Goal: Task Accomplishment & Management: Manage account settings

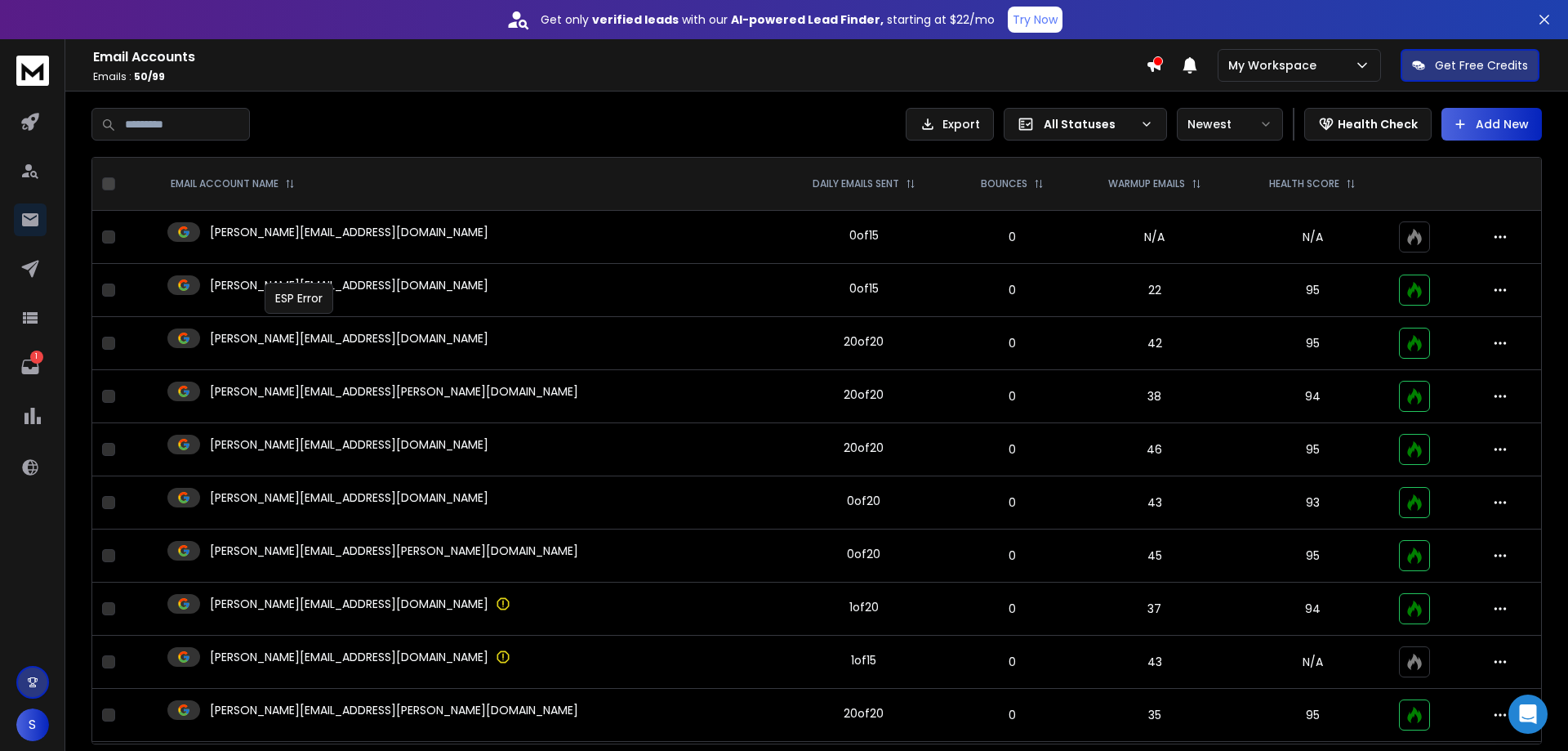
scroll to position [164, 0]
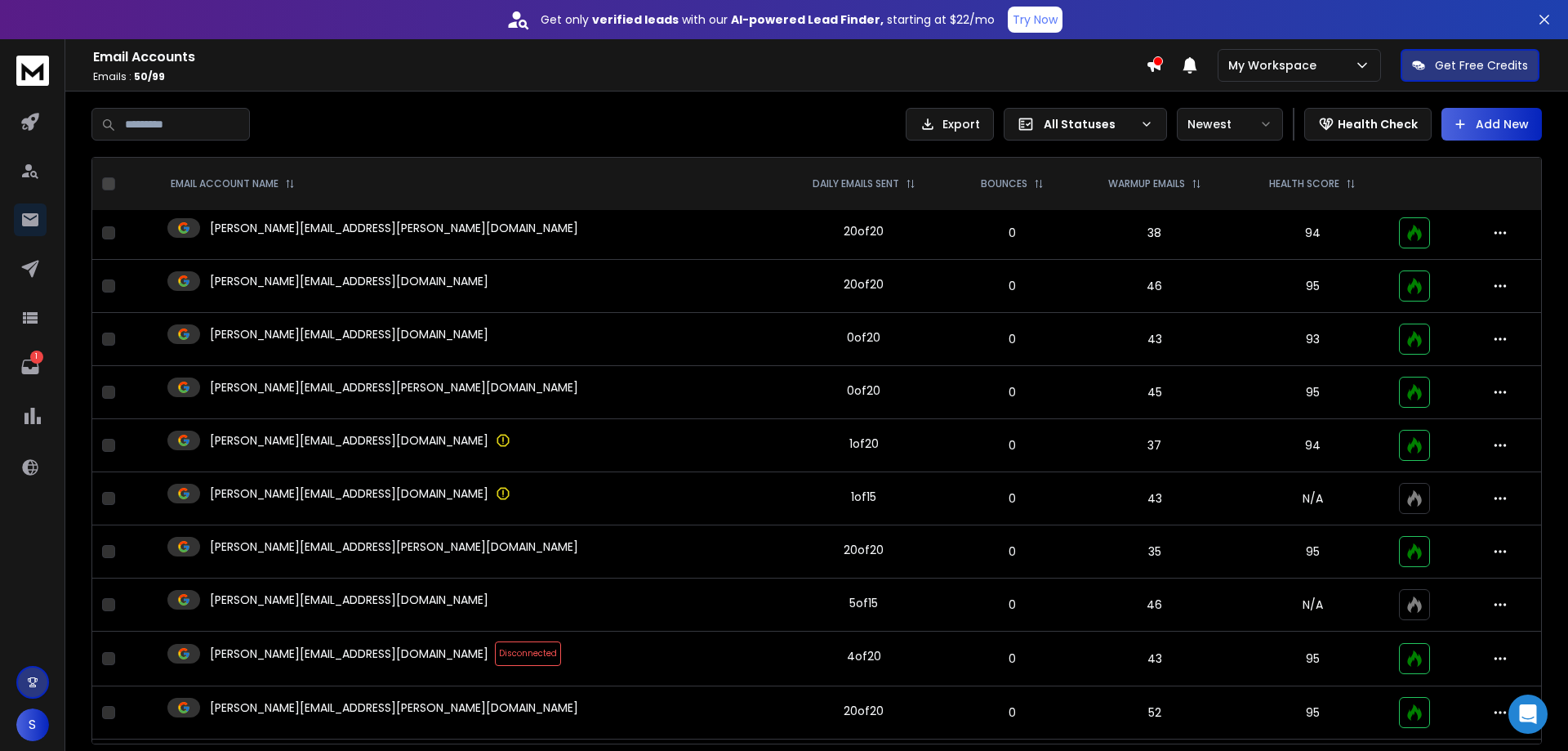
click at [335, 631] on td "[PERSON_NAME][EMAIL_ADDRESS][DOMAIN_NAME] Disconnected" at bounding box center [467, 658] width 619 height 55
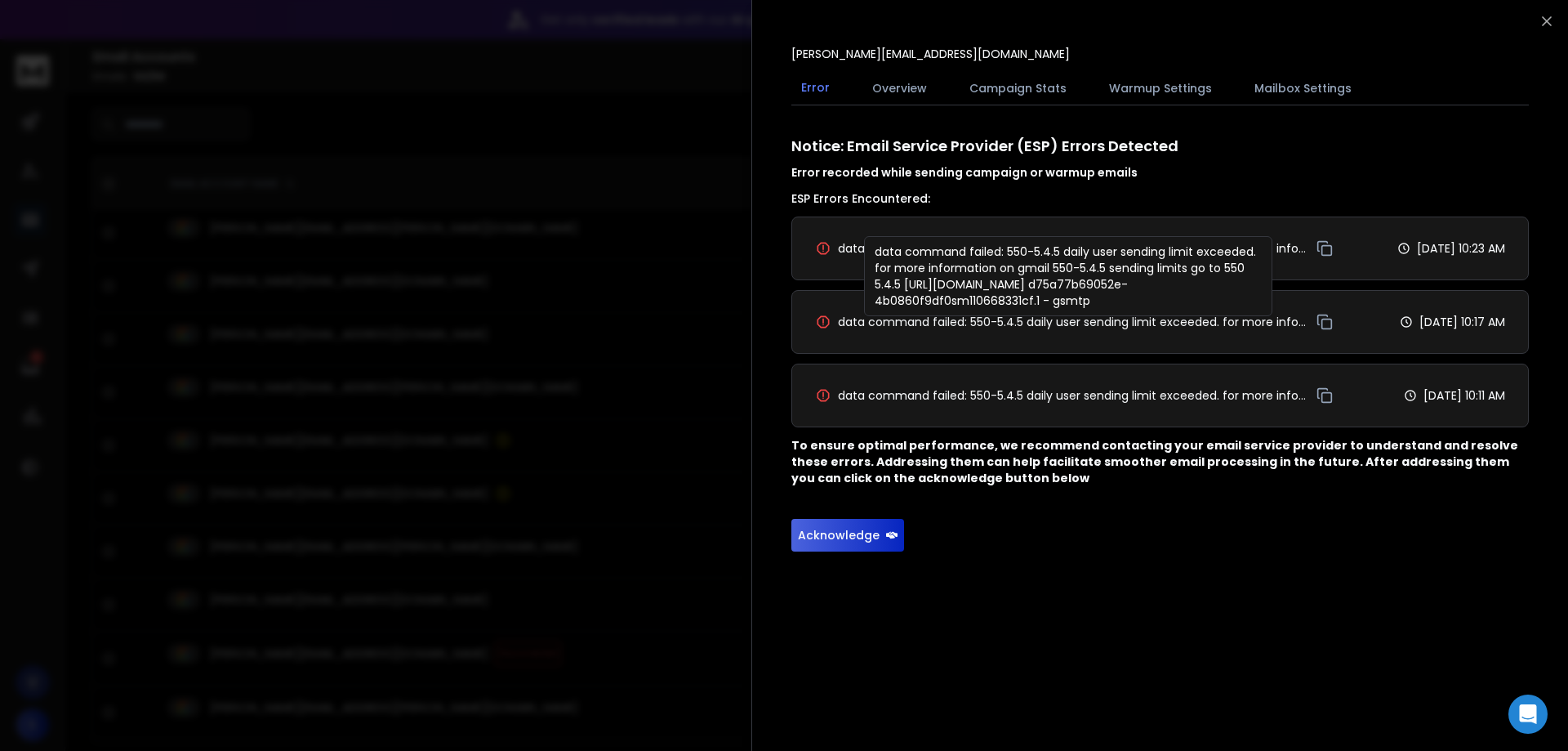
click at [799, 519] on button "Acknowledge" at bounding box center [847, 535] width 112 height 32
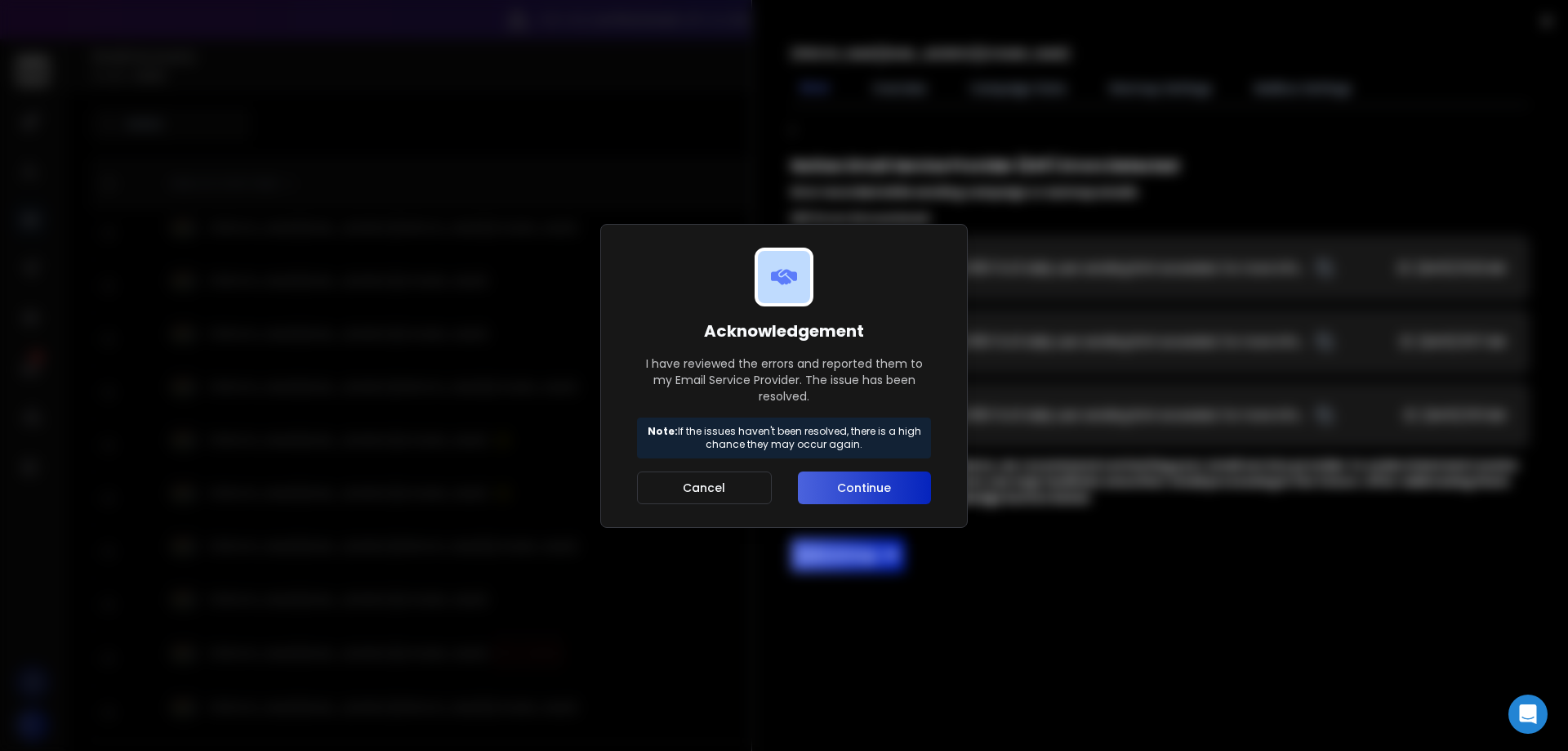
click at [919, 471] on button "Continue" at bounding box center [865, 487] width 133 height 32
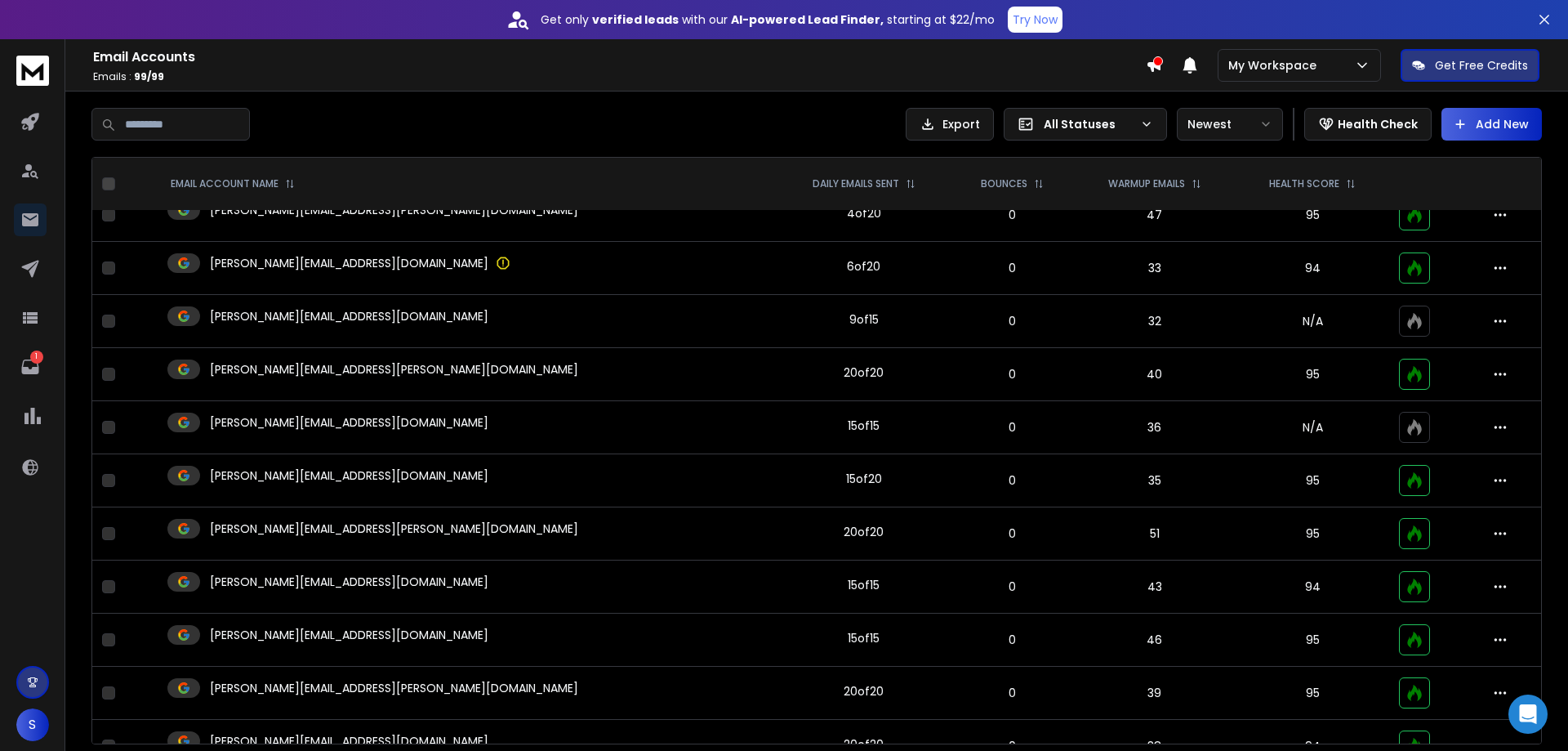
scroll to position [0, 0]
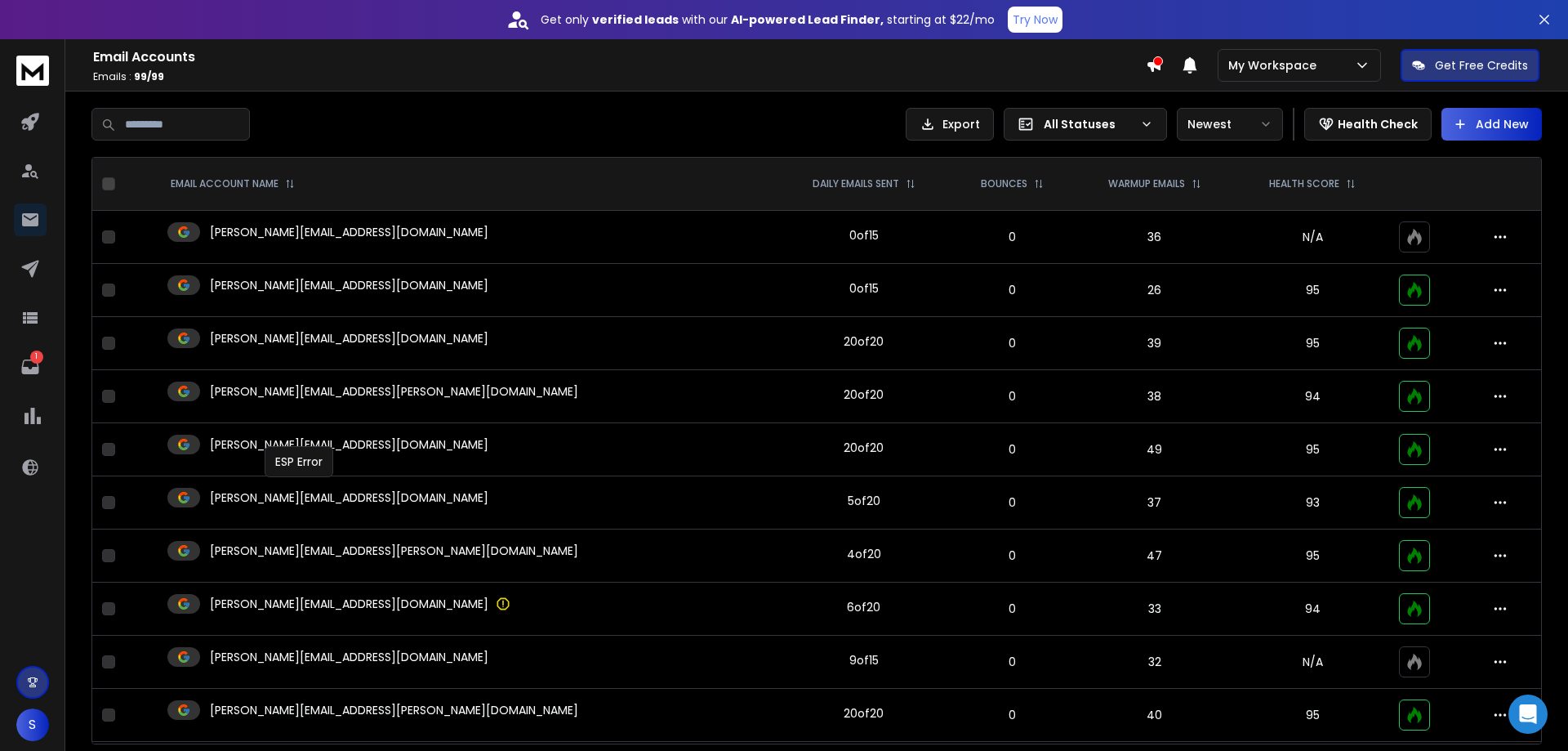
click at [495, 595] on icon at bounding box center [503, 603] width 16 height 16
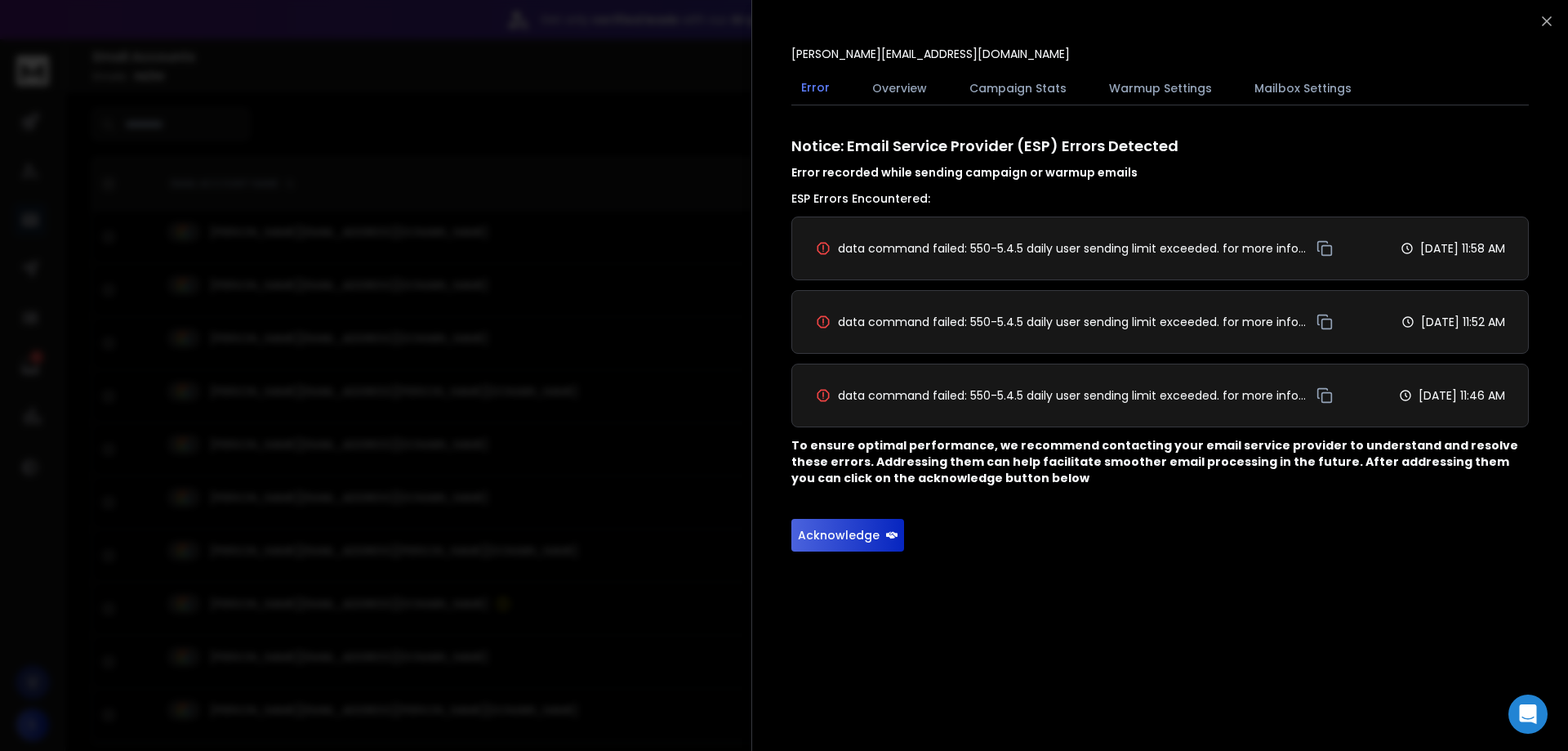
click at [838, 519] on button "Acknowledge" at bounding box center [847, 535] width 112 height 32
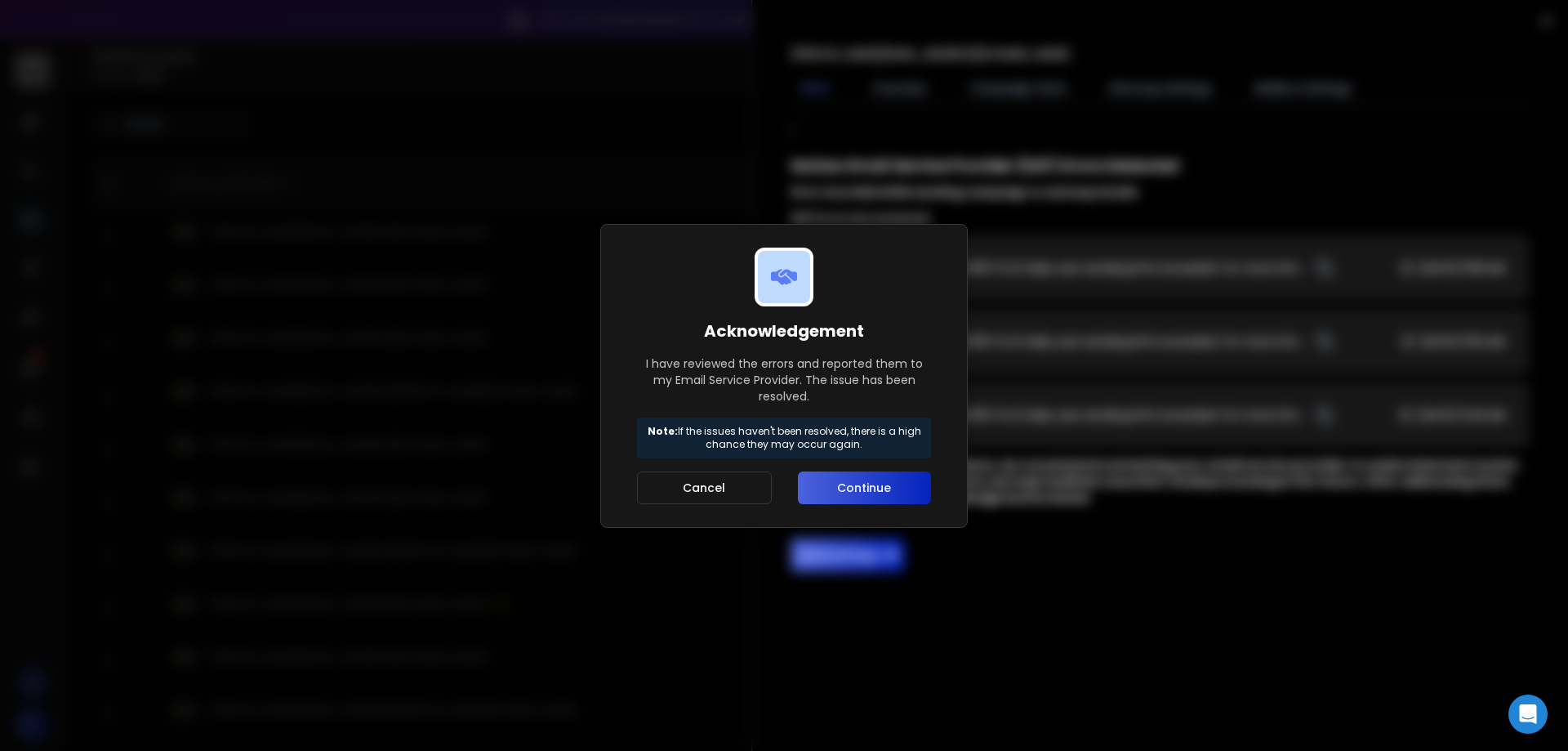
click at [856, 471] on button "Continue" at bounding box center [865, 487] width 133 height 32
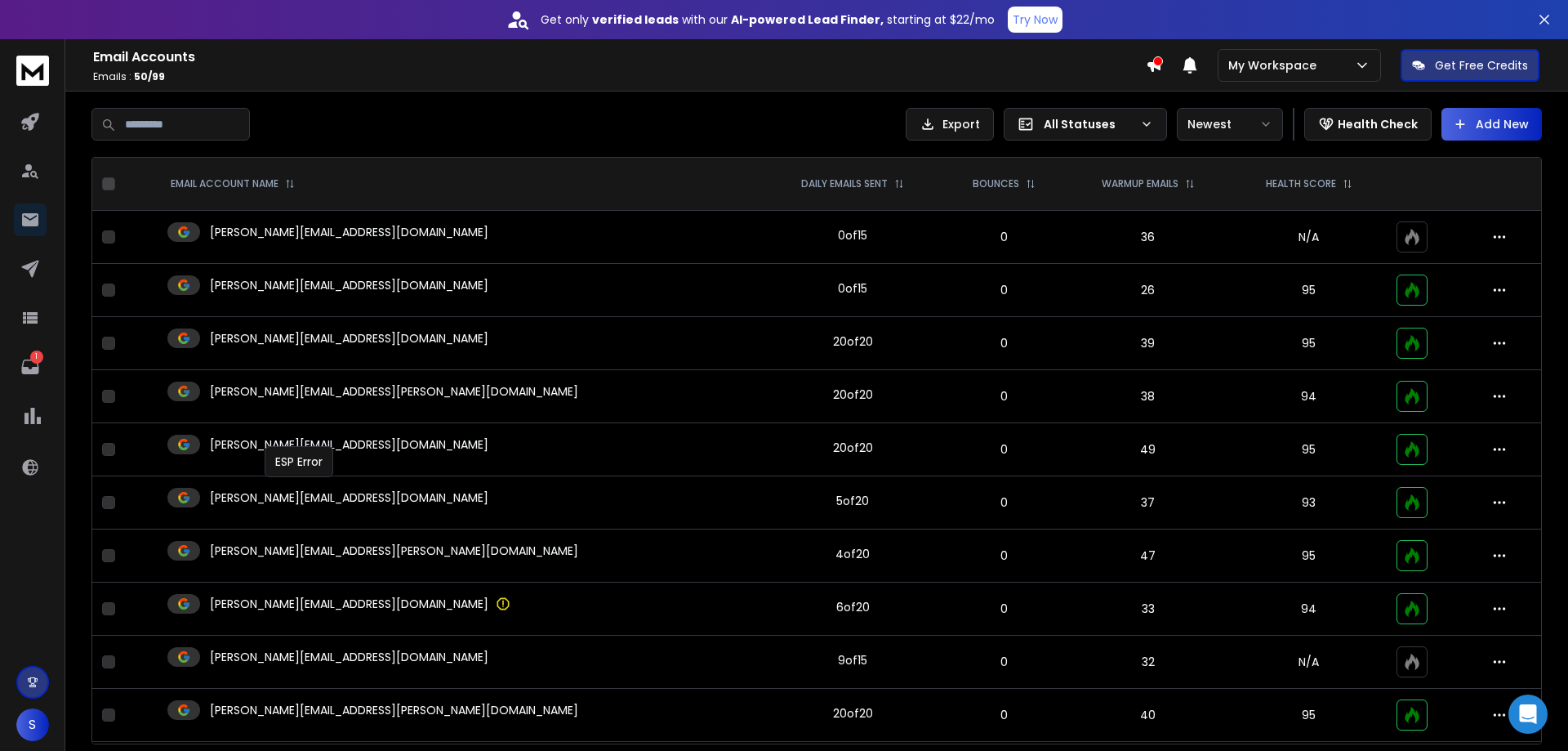
click at [495, 595] on icon at bounding box center [503, 603] width 16 height 16
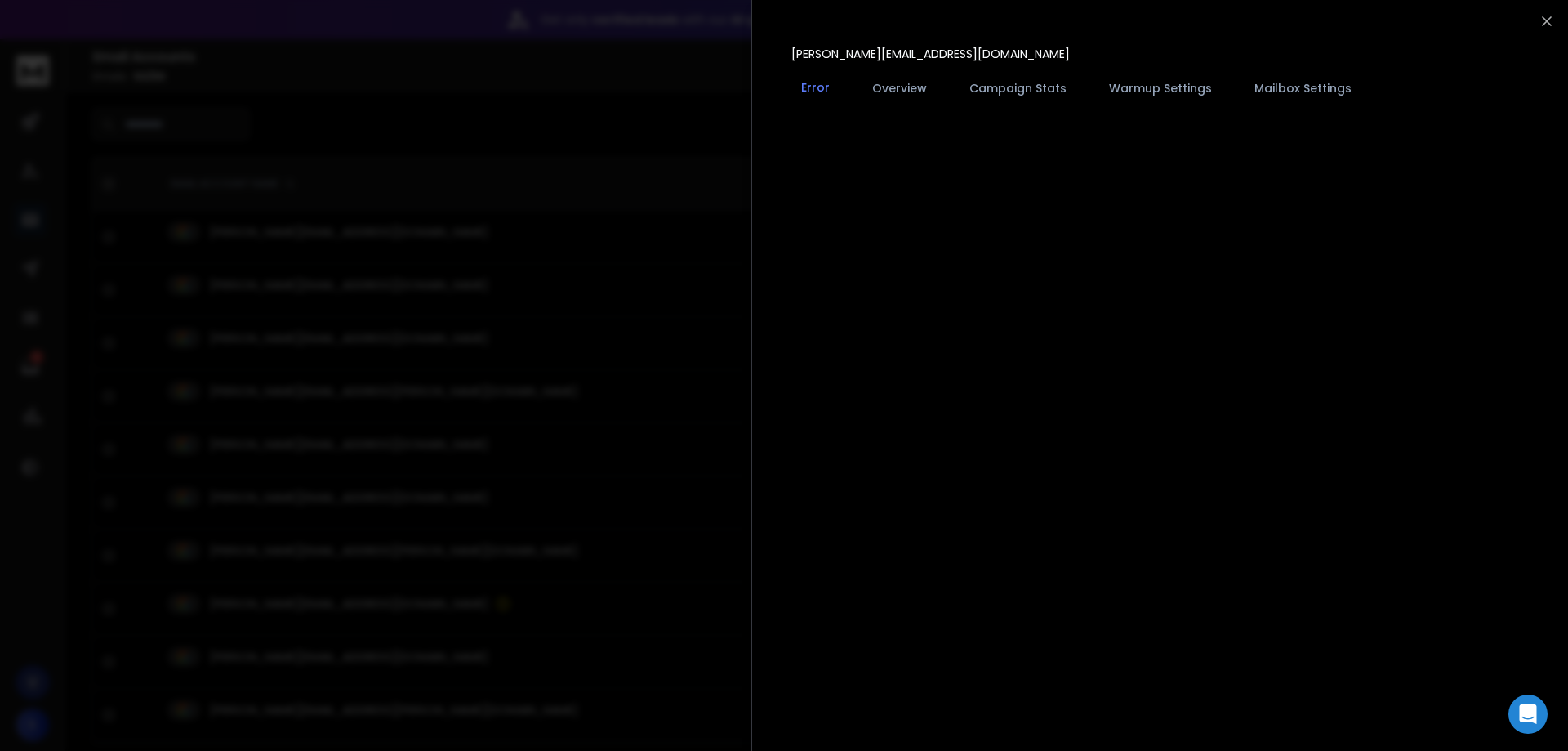
click at [568, 370] on div at bounding box center [784, 375] width 1568 height 751
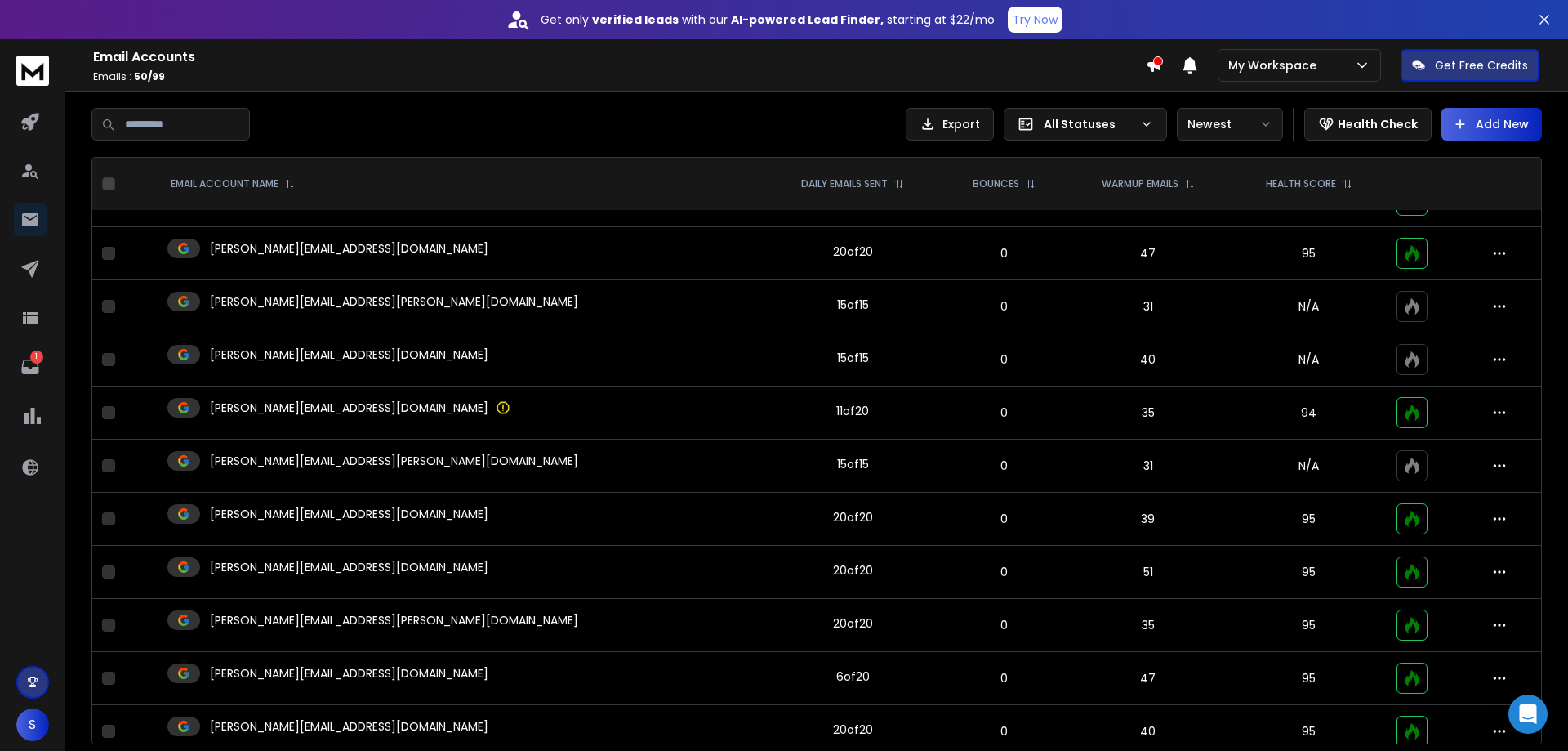
scroll to position [1649, 0]
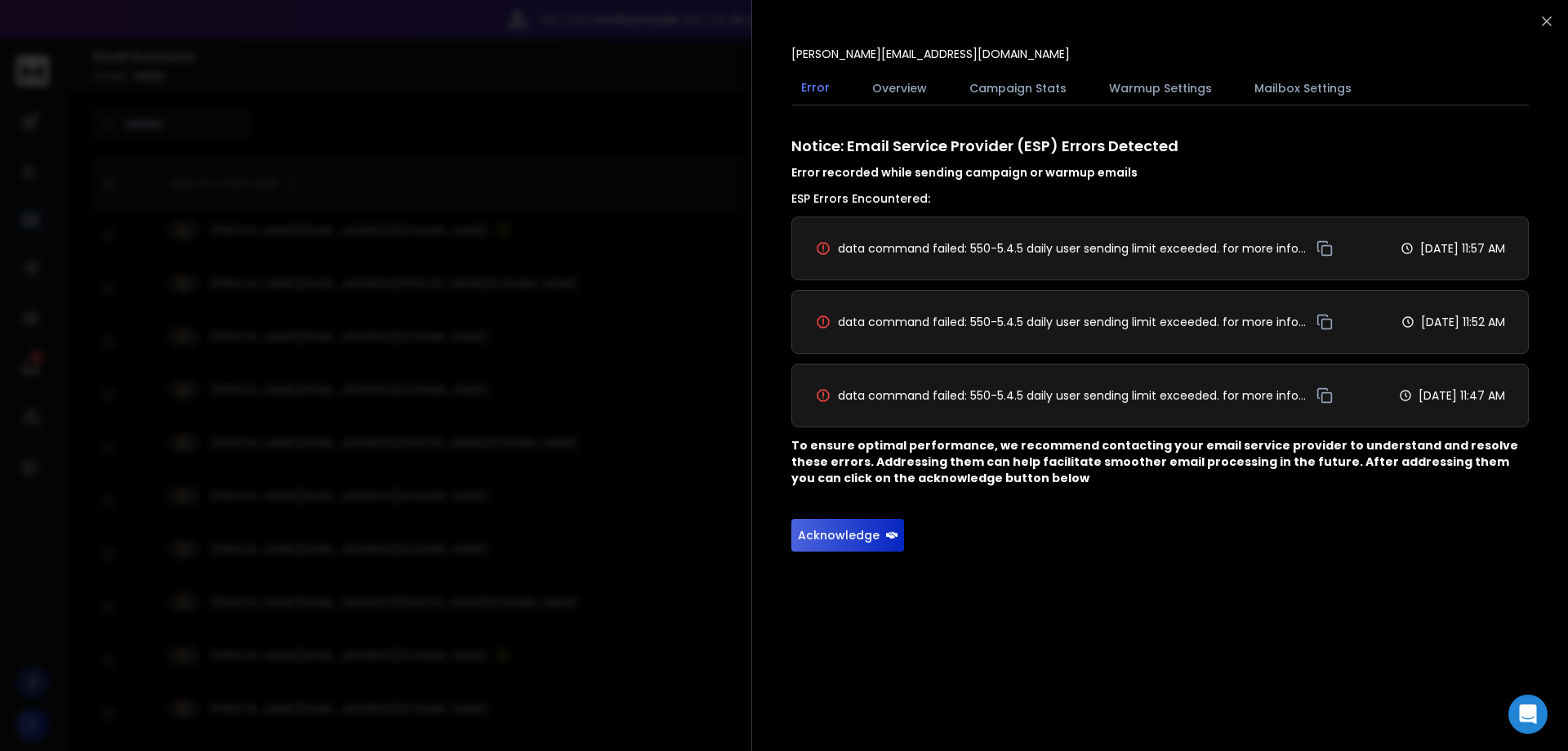
click at [656, 389] on div at bounding box center [784, 375] width 1568 height 751
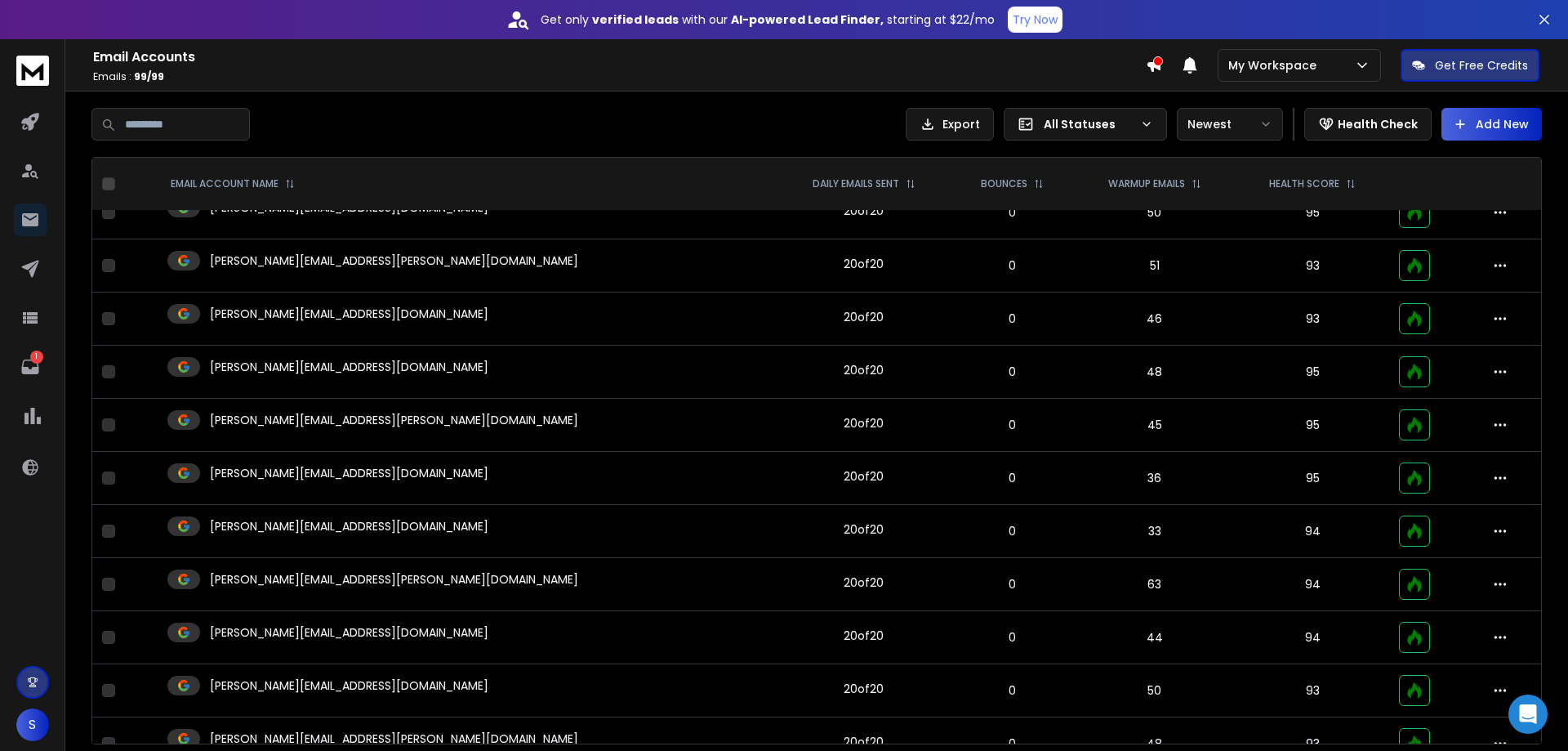
scroll to position [3751, 0]
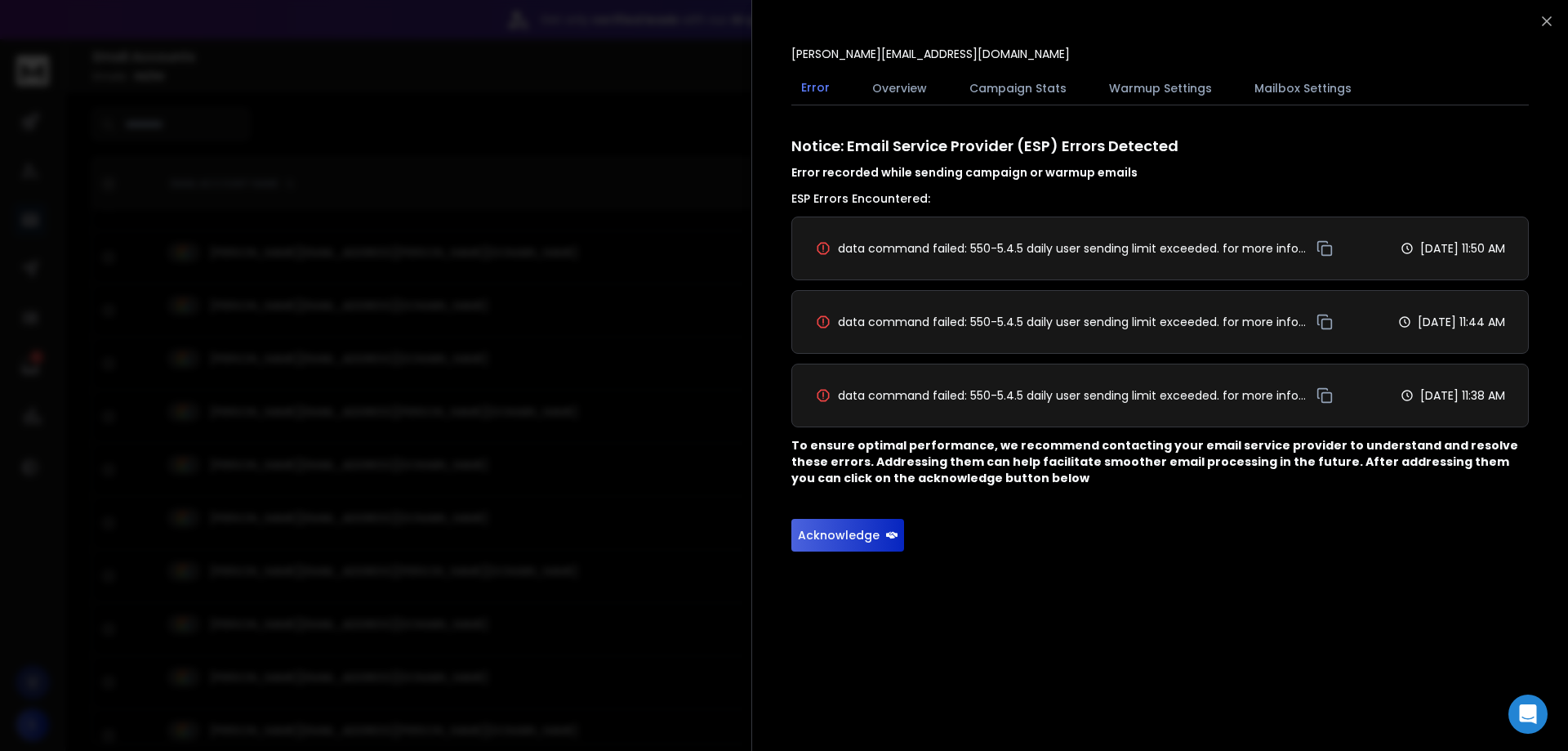
click at [810, 519] on button "Acknowledge" at bounding box center [847, 535] width 112 height 32
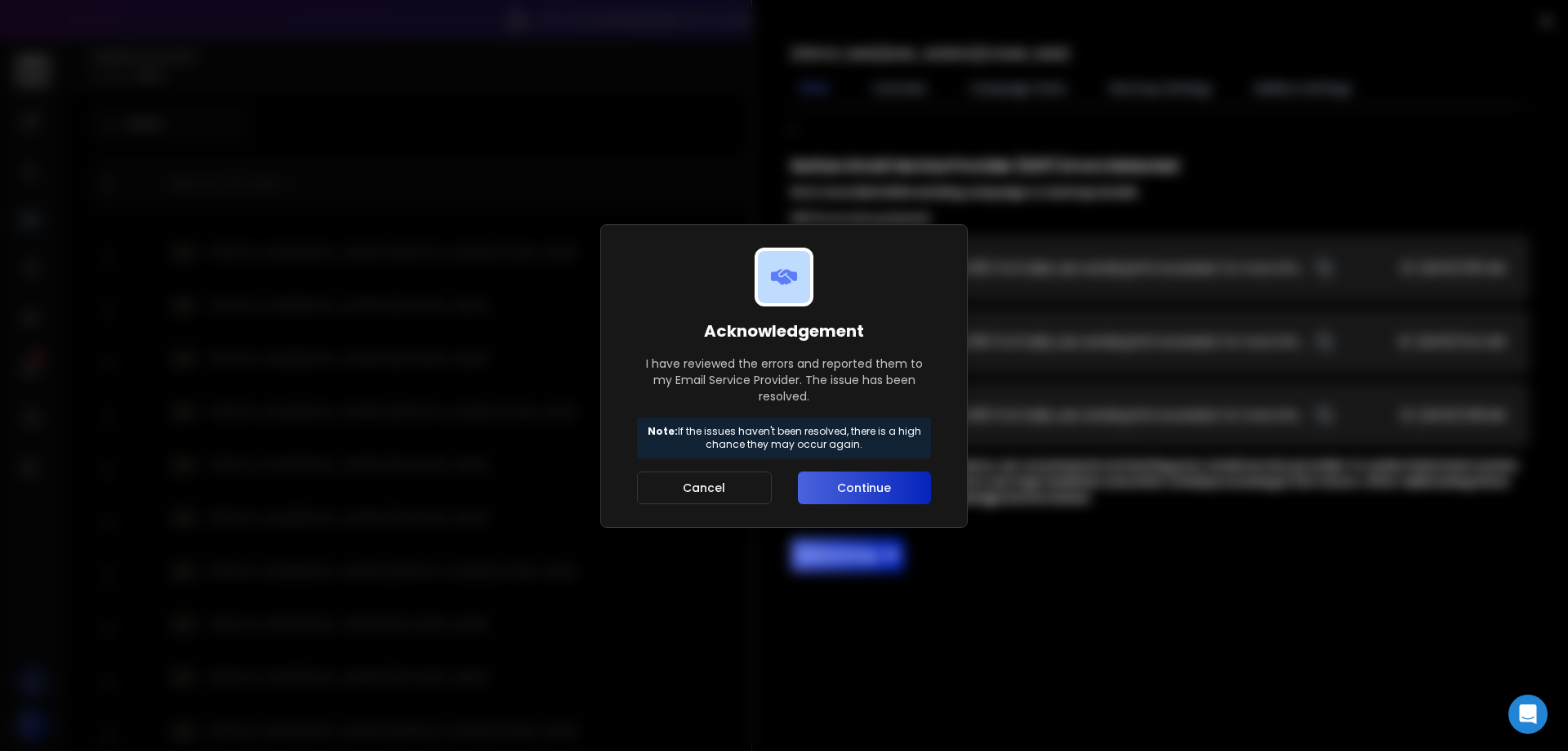
click at [858, 471] on button "Continue" at bounding box center [865, 487] width 133 height 32
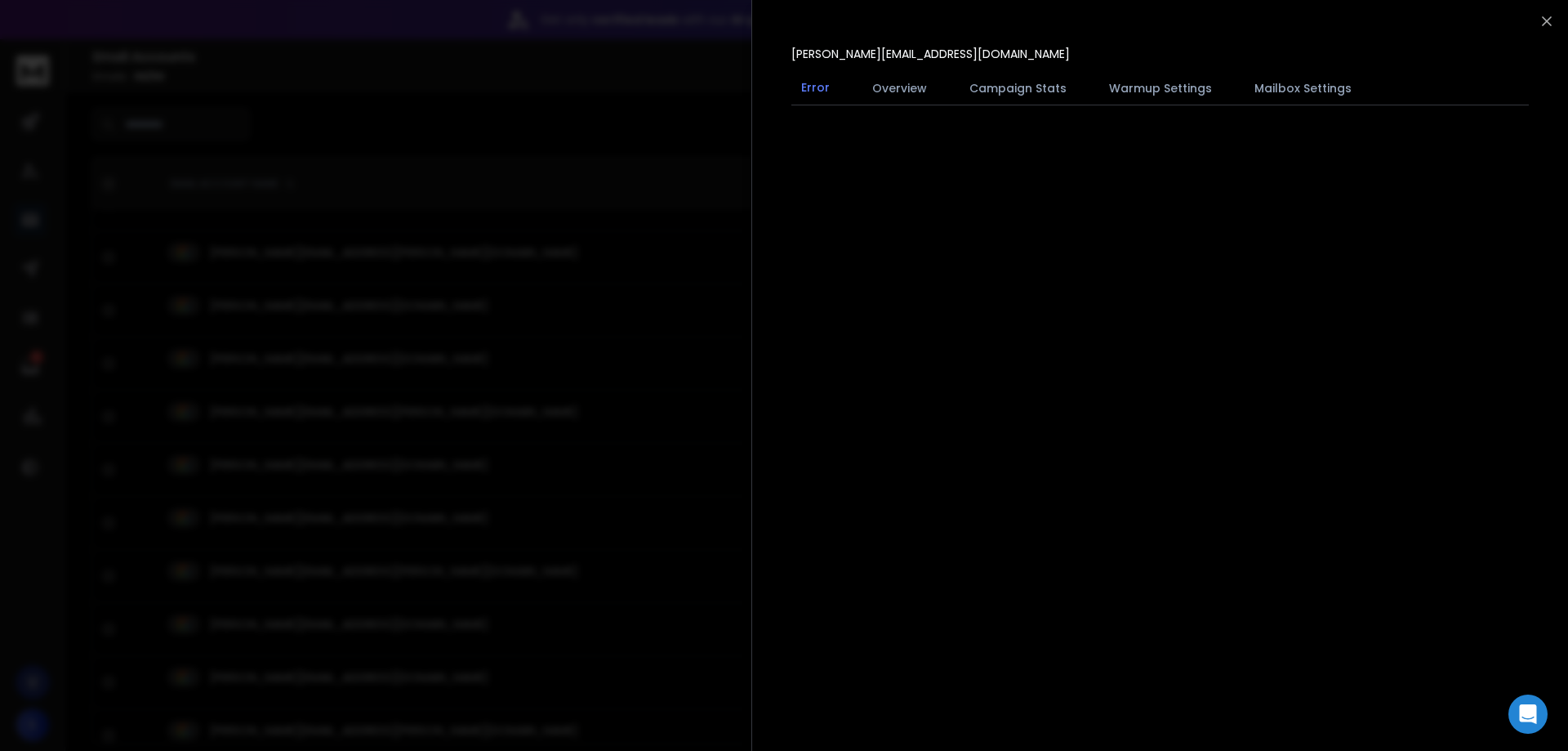
click at [365, 300] on div at bounding box center [784, 375] width 1568 height 751
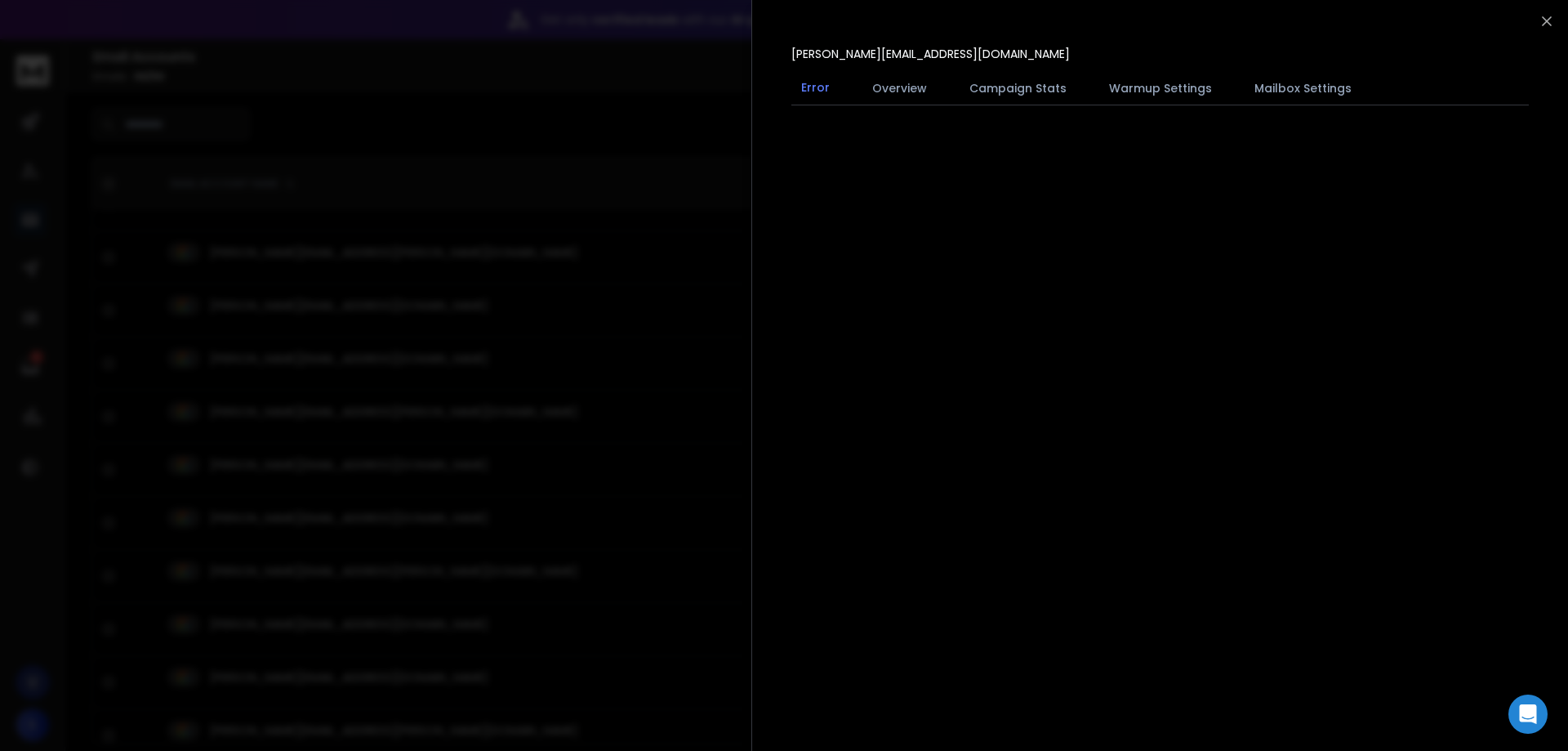
click at [492, 342] on div at bounding box center [784, 375] width 1568 height 751
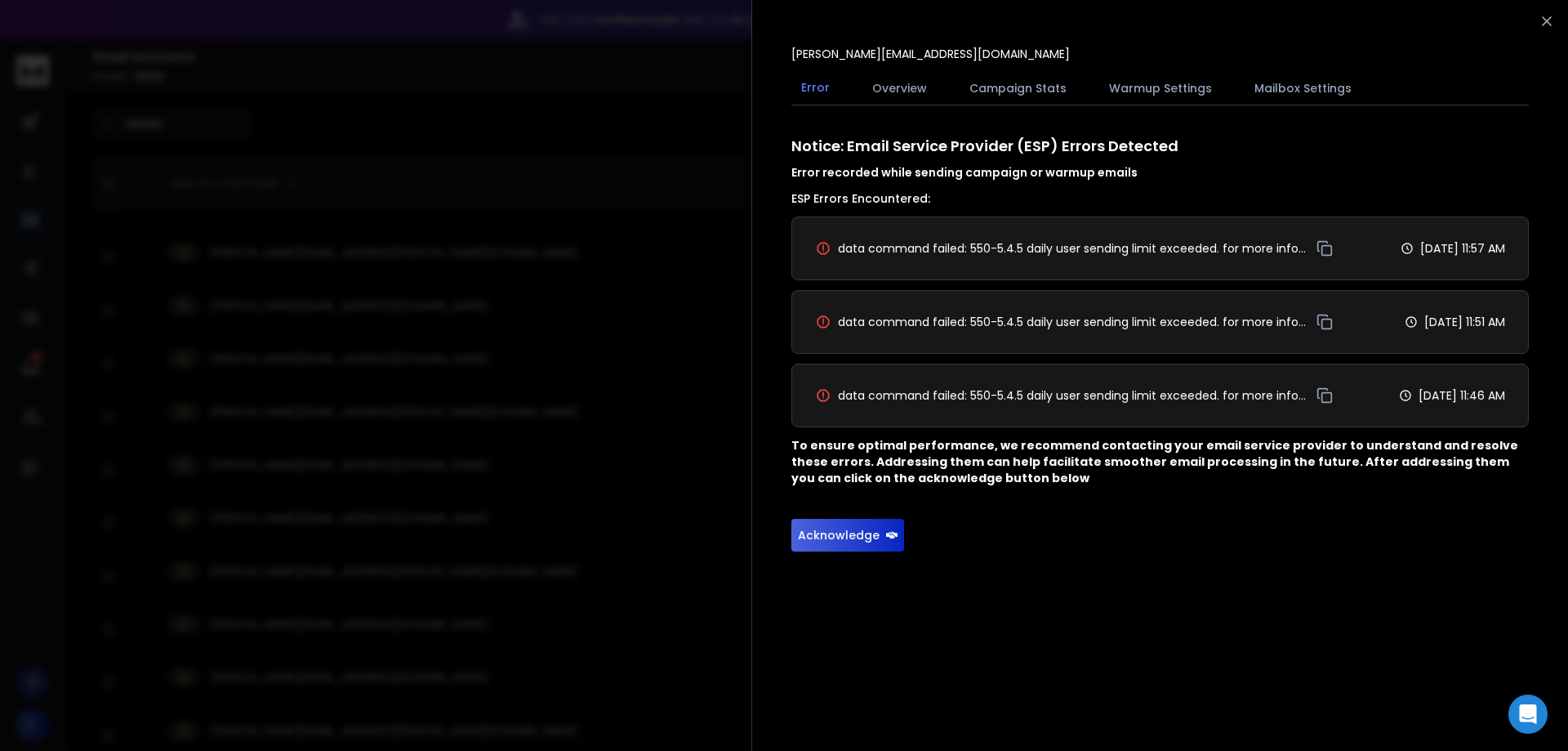
click at [814, 519] on button "Acknowledge" at bounding box center [847, 535] width 112 height 32
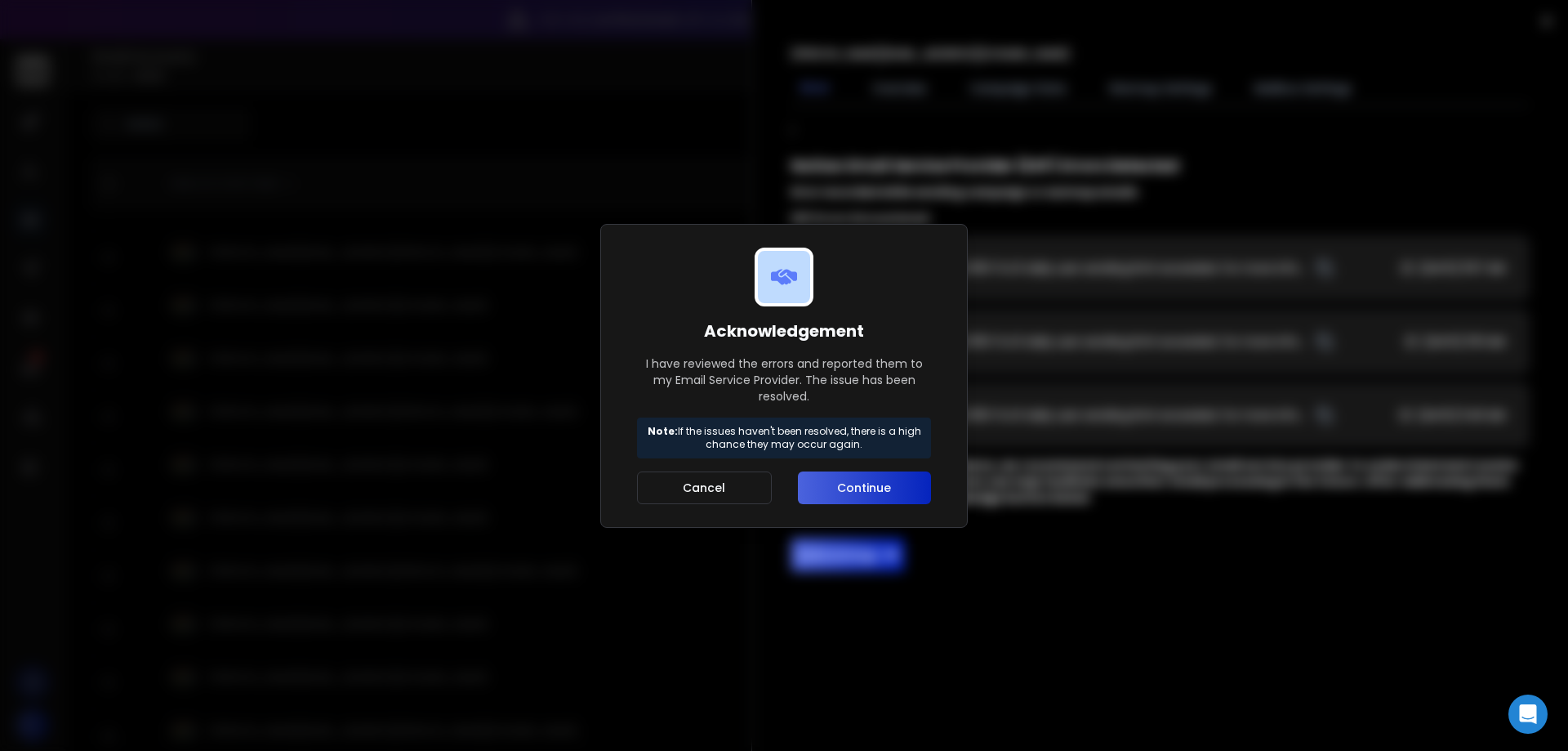
click at [922, 471] on button "Continue" at bounding box center [865, 487] width 133 height 32
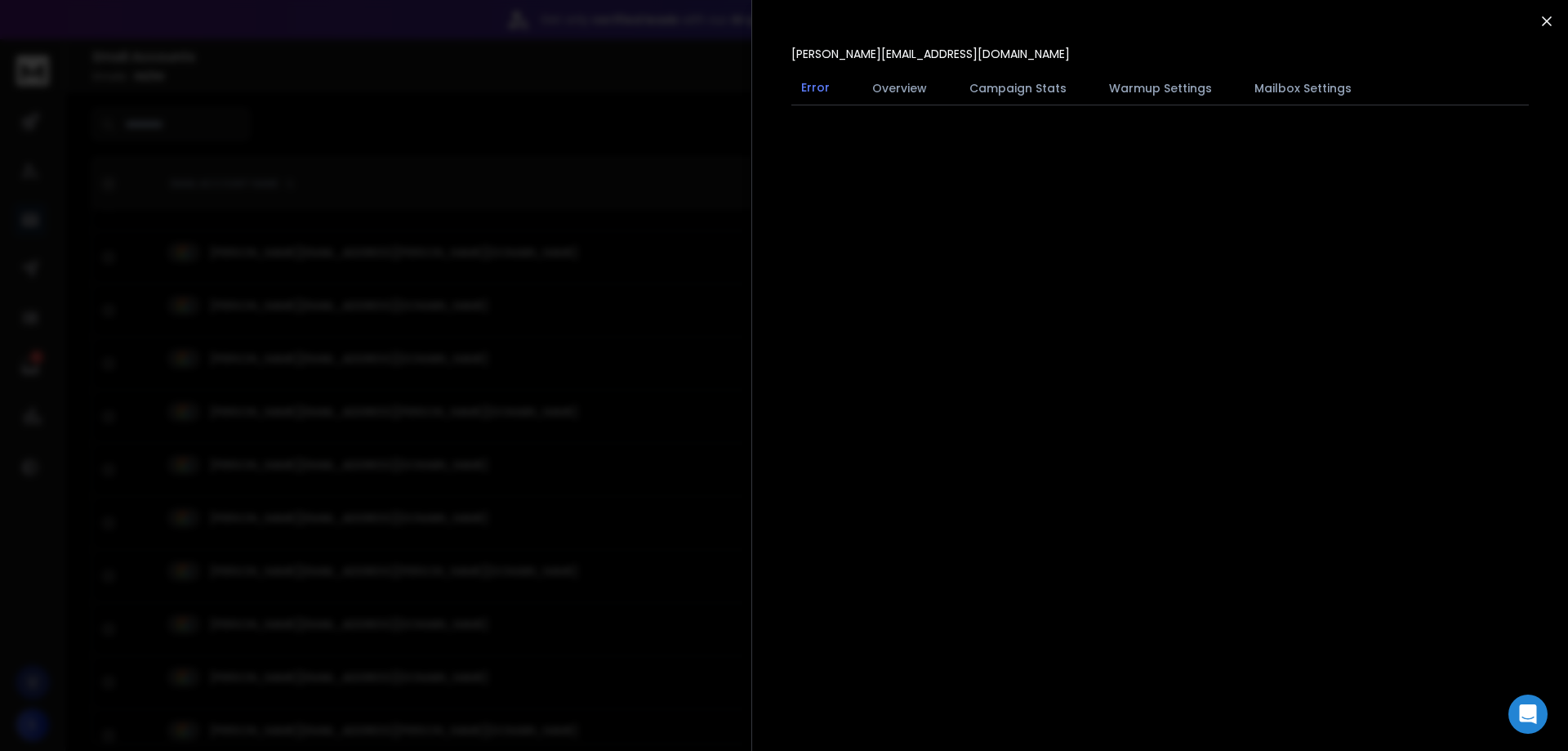
click at [1553, 13] on icon "button" at bounding box center [1547, 22] width 16 height 16
